Goal: Task Accomplishment & Management: Manage account settings

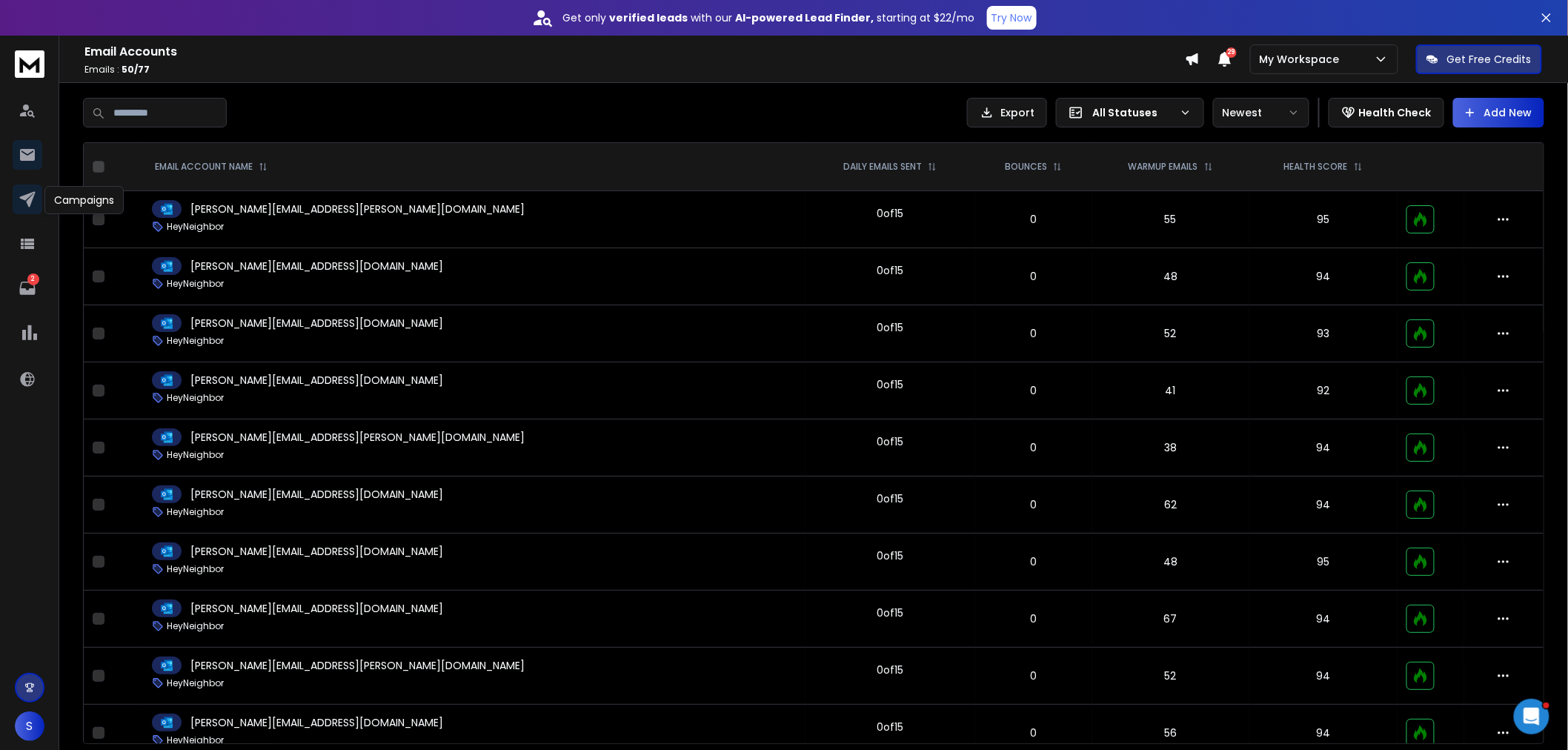
click at [36, 188] on link at bounding box center [28, 200] width 30 height 30
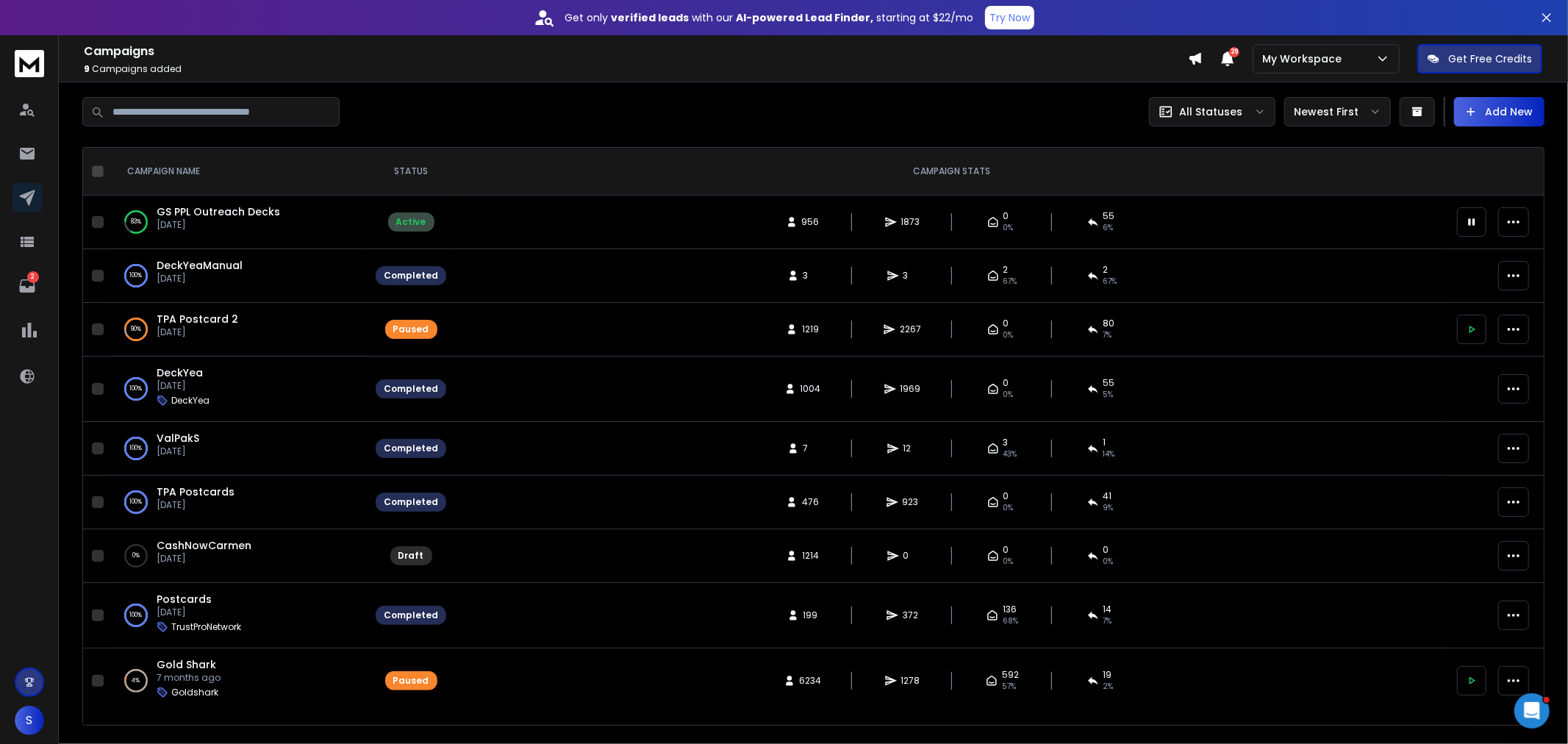
click at [92, 223] on button "button" at bounding box center [98, 222] width 12 height 12
click at [1474, 217] on icon at bounding box center [1472, 222] width 13 height 13
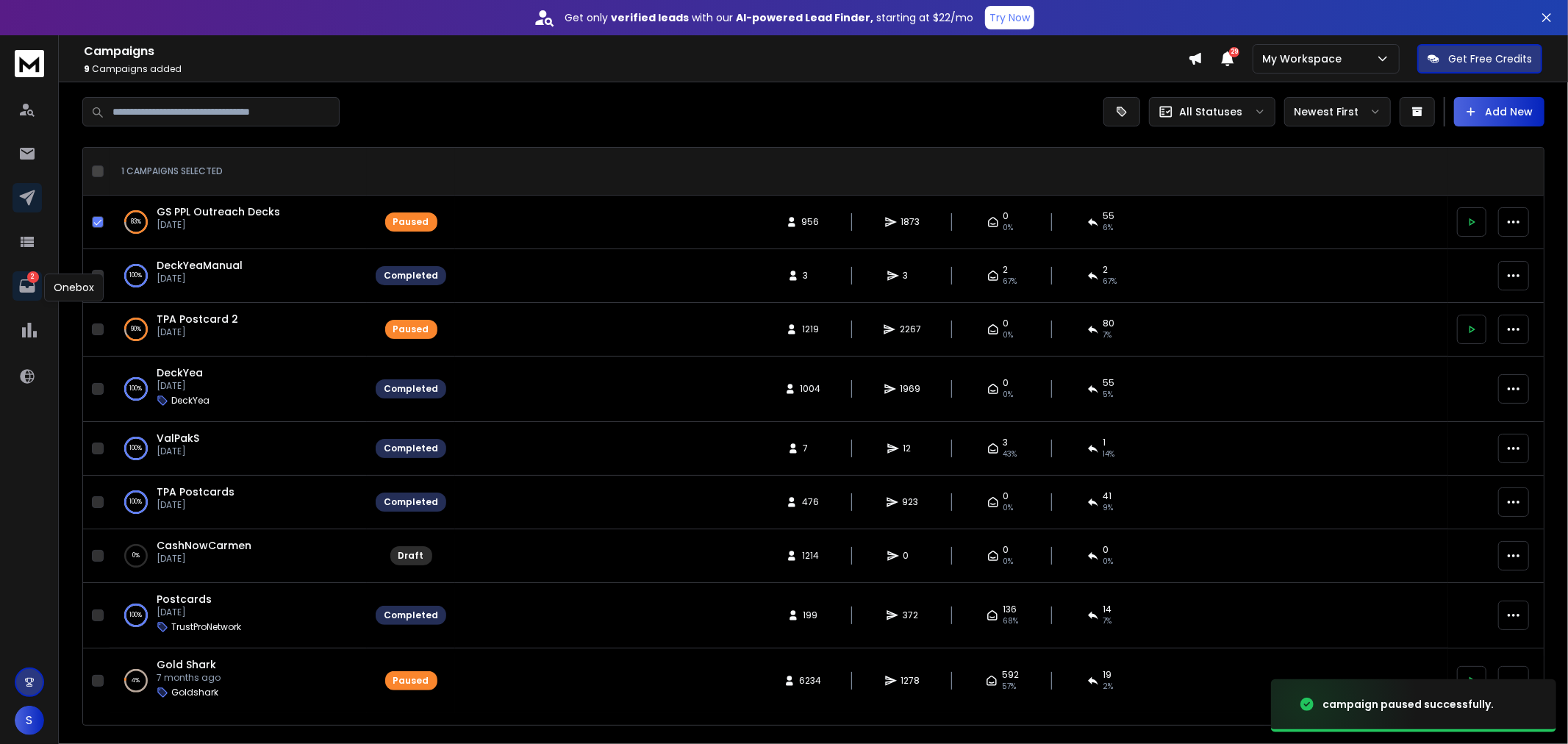
click at [20, 290] on icon at bounding box center [27, 286] width 16 height 13
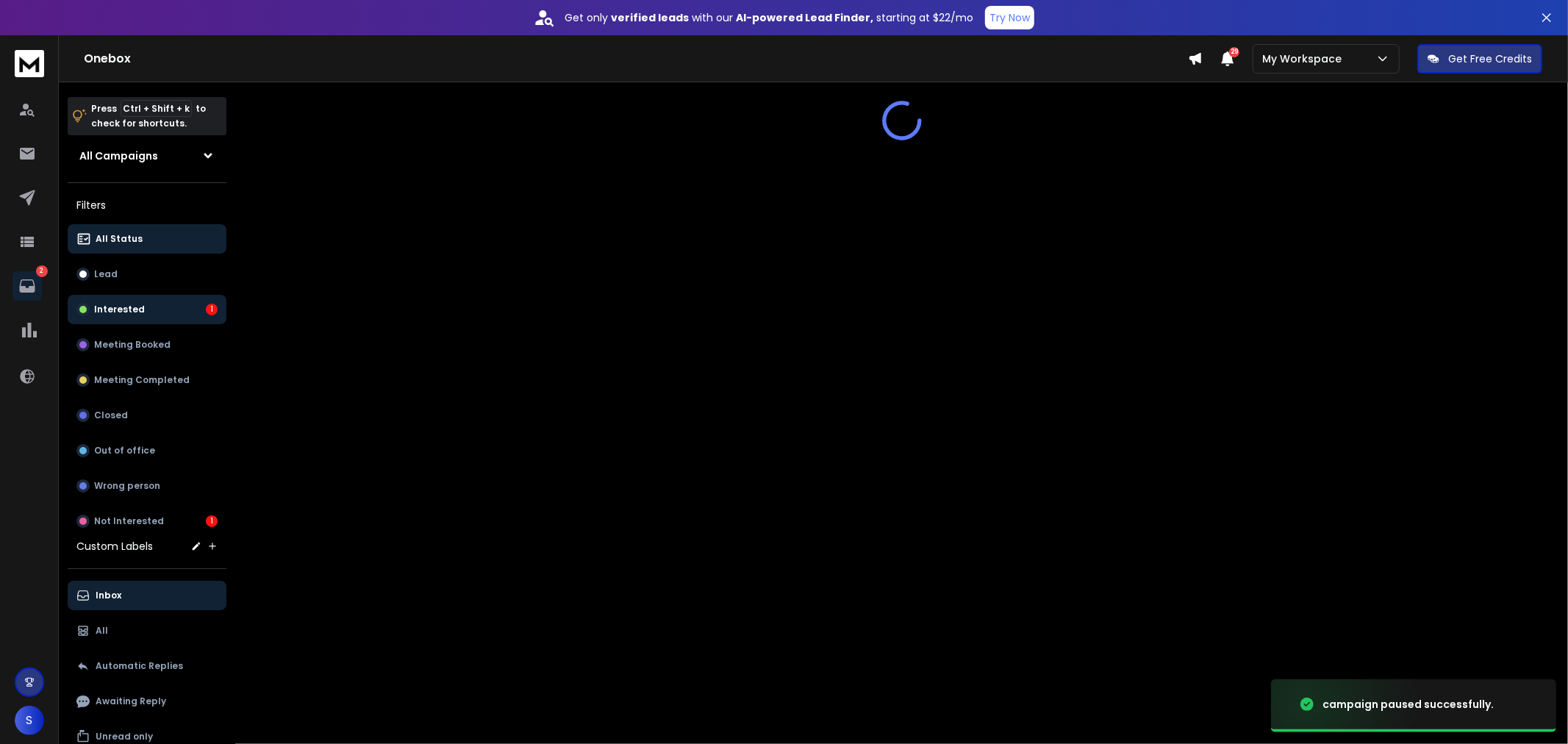
click at [148, 314] on button "Interested 1" at bounding box center [147, 309] width 159 height 30
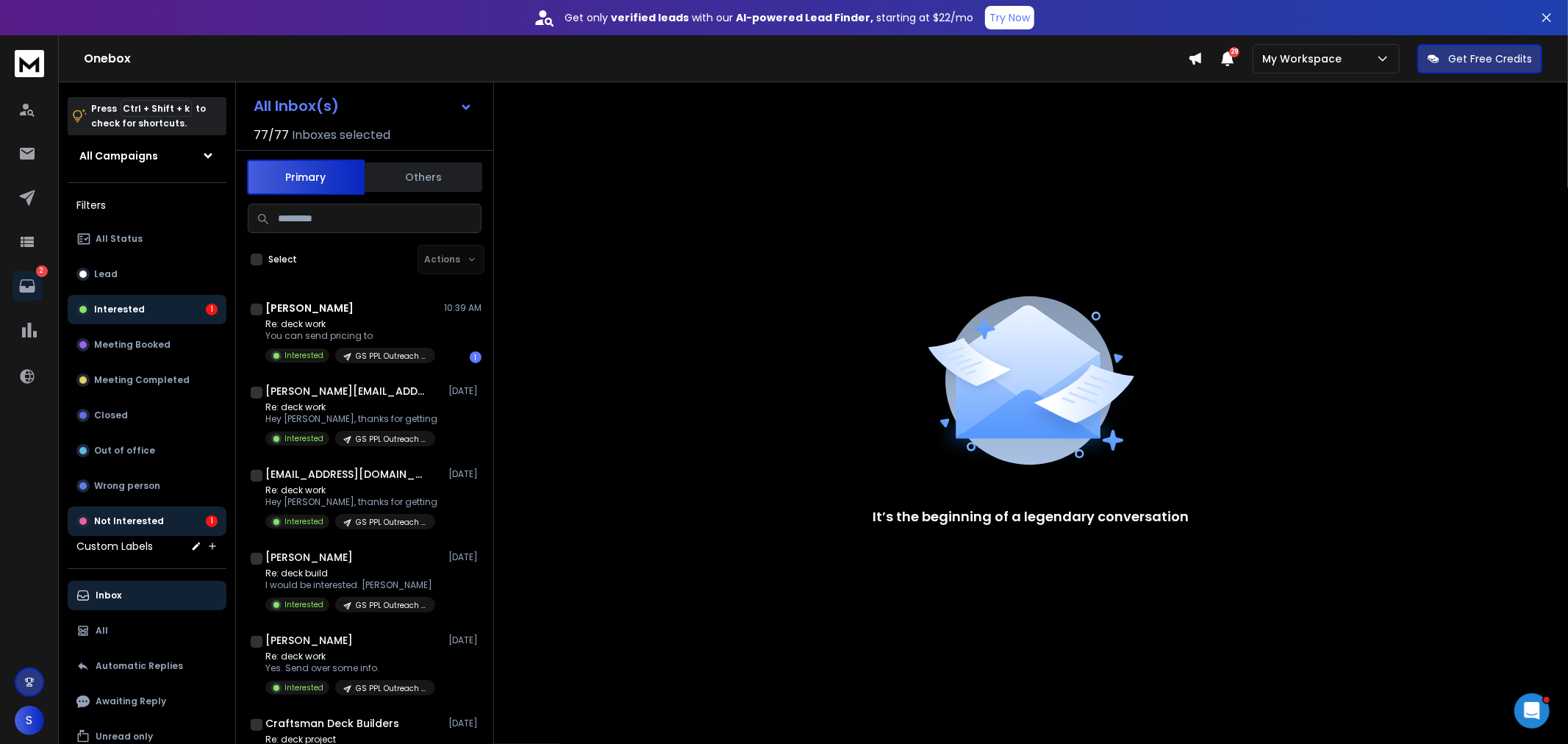
click at [149, 518] on p "Not Interested" at bounding box center [129, 521] width 70 height 12
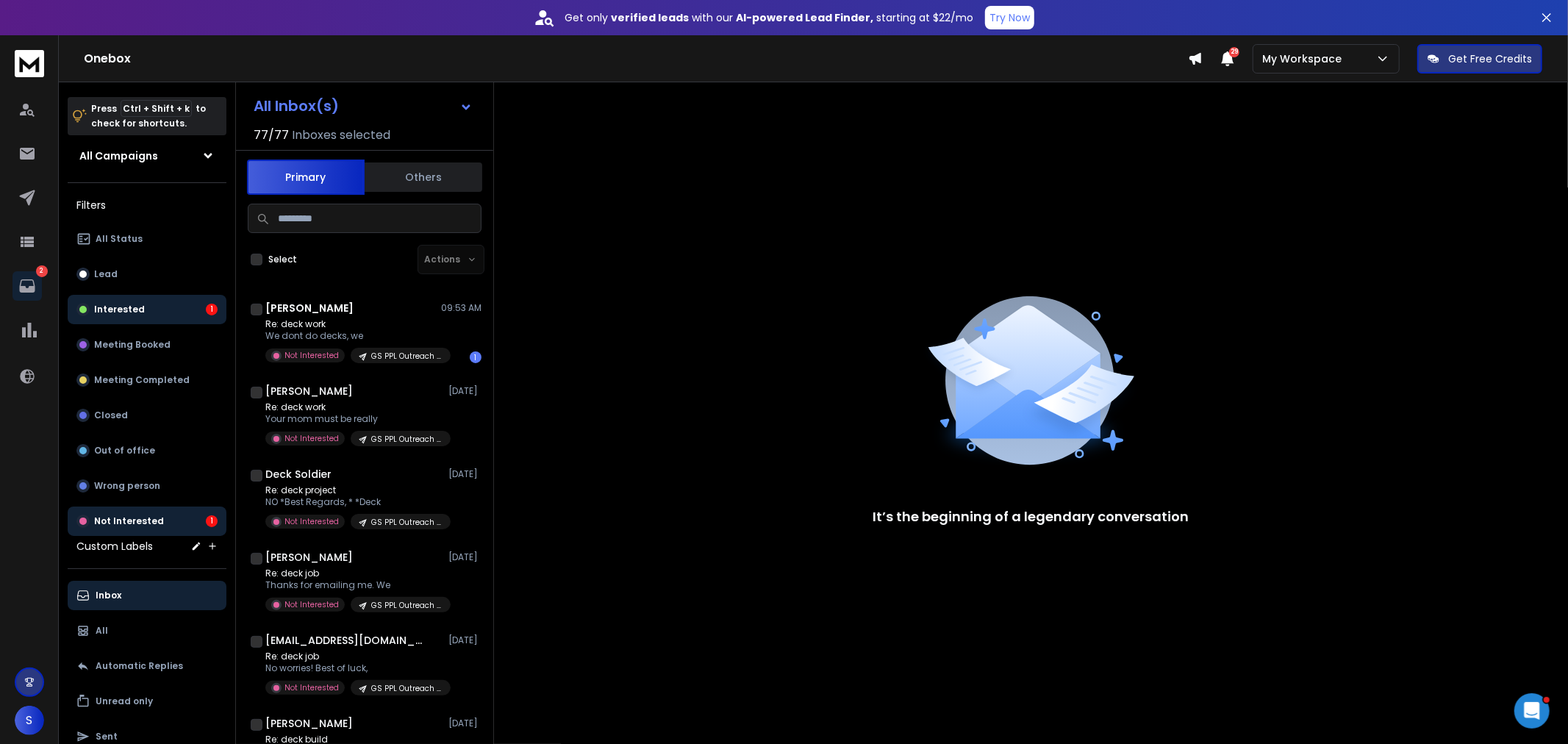
click at [136, 312] on p "Interested" at bounding box center [119, 309] width 50 height 12
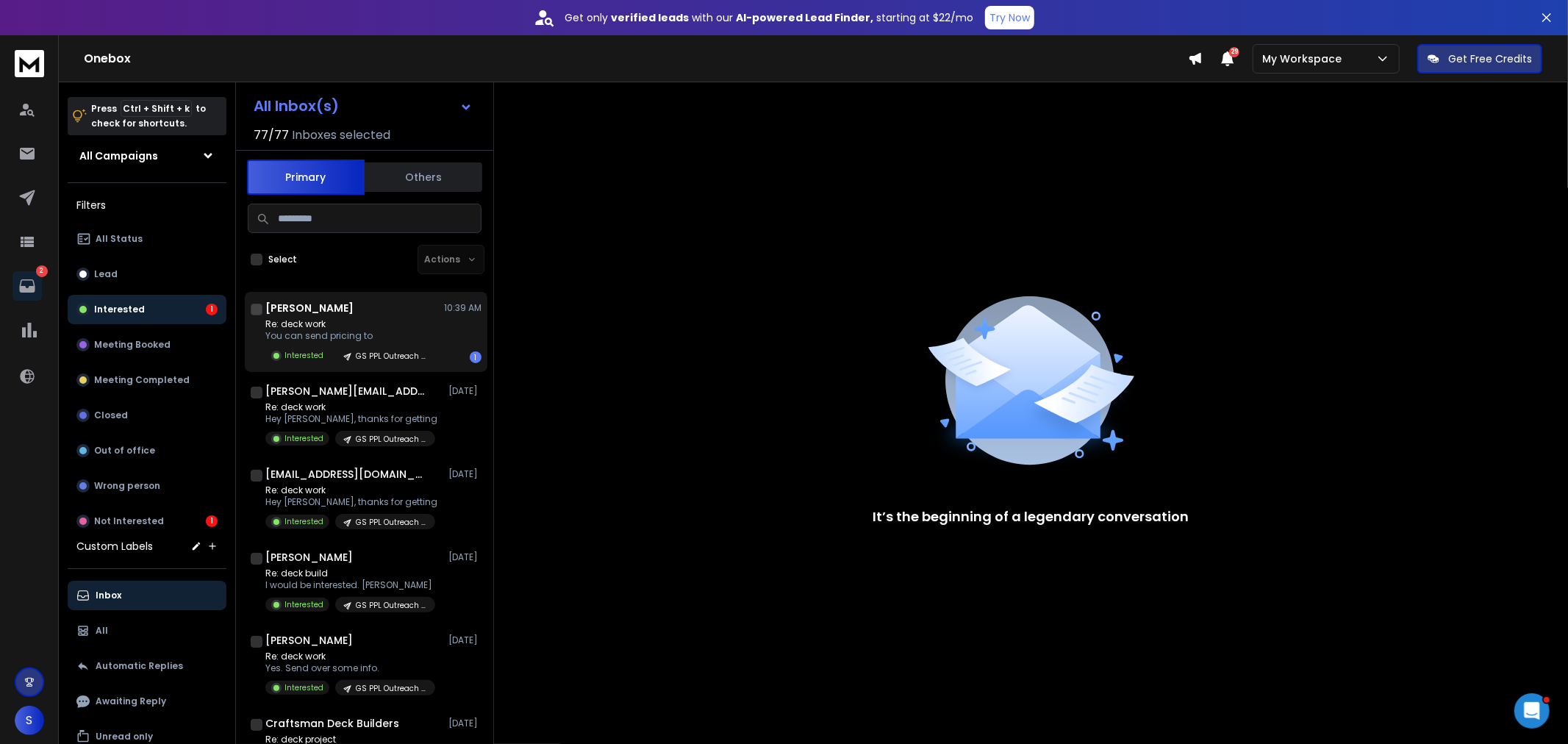
click at [346, 326] on p "Re: deck work" at bounding box center [350, 324] width 170 height 12
